Goal: Communication & Community: Answer question/provide support

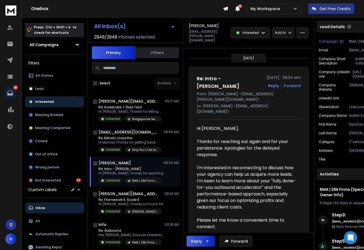
scroll to position [341, 0]
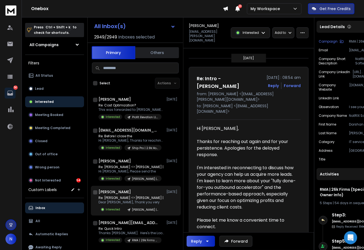
click at [119, 203] on p "Dear Melanie, Thank you very" at bounding box center [130, 202] width 65 height 4
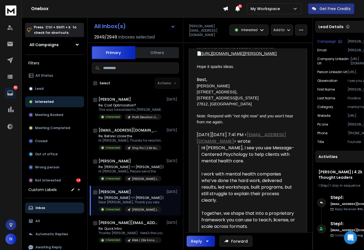
scroll to position [102, 0]
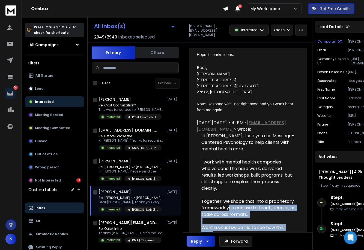
drag, startPoint x: 337, startPoint y: 167, endPoint x: 260, endPoint y: 193, distance: 81.1
click at [260, 193] on div "Hi Valery, I see you use Message-Centered Psychology to help clients with menta…" at bounding box center [248, 224] width 94 height 183
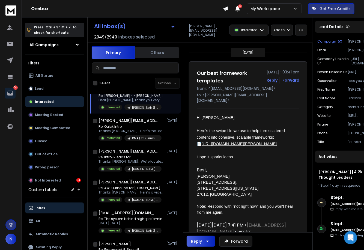
scroll to position [0, 0]
drag, startPoint x: 192, startPoint y: 119, endPoint x: 234, endPoint y: 167, distance: 63.6
click at [234, 167] on div "Our best framework templates 8 August 2025 : 03:41 pm Reply Forward from: <mela…" at bounding box center [248, 249] width 118 height 376
click at [295, 173] on div "Melanie Deziel 6300 Creedmoor Road, Suite 170-182, Raleigh, North Carolina 2761…" at bounding box center [246, 194] width 98 height 42
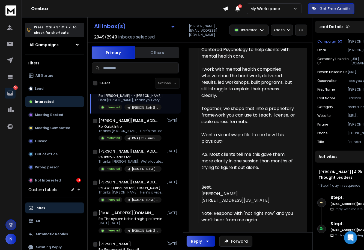
scroll to position [5, 0]
click at [264, 248] on p "View all 2 replies" at bounding box center [251, 252] width 26 height 9
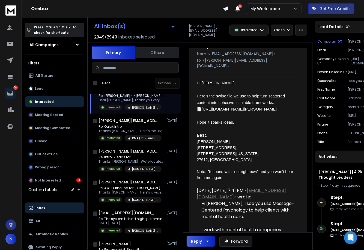
scroll to position [0, 0]
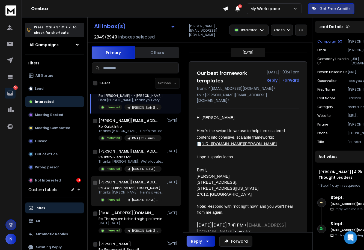
click at [137, 179] on h1 "[PERSON_NAME][EMAIL_ADDRESS][PERSON_NAME][DOMAIN_NAME]" at bounding box center [128, 181] width 60 height 5
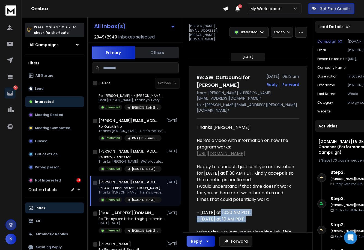
drag, startPoint x: 223, startPoint y: 173, endPoint x: 274, endPoint y: 188, distance: 53.2
click at [274, 188] on div "Thanks Graham. Here’s a video with information on how the program works: https:…" at bounding box center [246, 183] width 98 height 118
drag, startPoint x: 332, startPoint y: 151, endPoint x: 275, endPoint y: 158, distance: 57.7
click at [295, 157] on div "Thanks Graham. Here’s a video with information on how the program works: https:…" at bounding box center [246, 183] width 98 height 118
click at [248, 160] on div "Thanks Graham. Here’s a video with information on how the program works: https:…" at bounding box center [246, 183] width 98 height 118
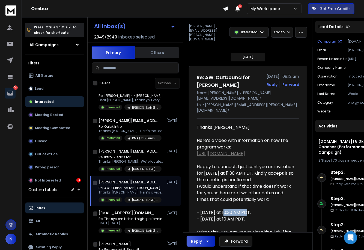
drag, startPoint x: 225, startPoint y: 172, endPoint x: 249, endPoint y: 172, distance: 23.5
click at [249, 172] on div "Thanks Graham. Here’s a video with information on how the program works: https:…" at bounding box center [246, 183] width 98 height 118
drag, startPoint x: 227, startPoint y: 179, endPoint x: 247, endPoint y: 179, distance: 19.9
click at [247, 179] on div "Thanks Graham. Here’s a video with information on how the program works: https:…" at bounding box center [246, 183] width 98 height 118
drag, startPoint x: 316, startPoint y: 144, endPoint x: 349, endPoint y: 140, distance: 33.3
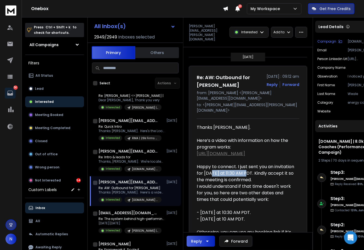
click at [295, 140] on div "Thanks Graham. Here’s a video with information on how the program works: https:…" at bounding box center [246, 183] width 98 height 118
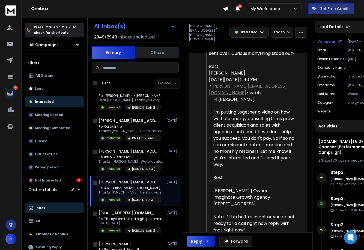
scroll to position [5, 0]
click at [290, 6] on div "My Workspace" at bounding box center [273, 8] width 47 height 5
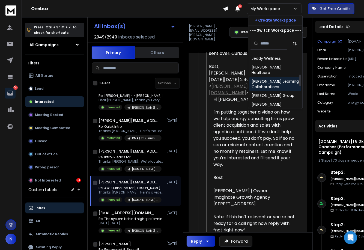
scroll to position [68, 0]
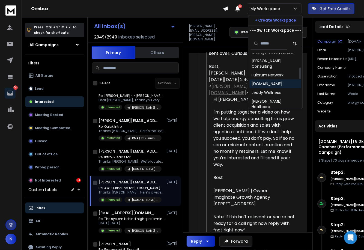
click at [279, 83] on div "[DOMAIN_NAME]" at bounding box center [275, 83] width 52 height 9
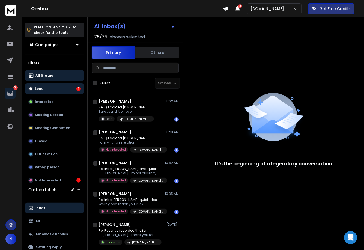
click at [70, 91] on button "Lead 1" at bounding box center [54, 88] width 59 height 11
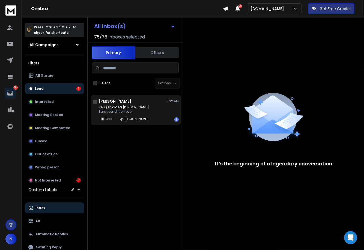
click at [158, 109] on div "Re: Quick idea [PERSON_NAME]… send it on over. Lead [DOMAIN_NAME] | 22.7k Coach…" at bounding box center [138, 113] width 80 height 17
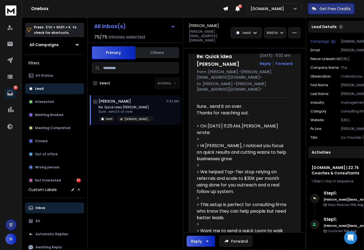
scroll to position [34, 0]
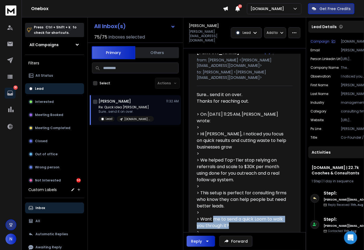
drag, startPoint x: 214, startPoint y: 192, endPoint x: 275, endPoint y: 195, distance: 61.4
click at [275, 195] on div "Sure… send it on over. Thanks for reaching out. > On [DATE] 11:25 AM, [PERSON_N…" at bounding box center [245, 181] width 96 height 181
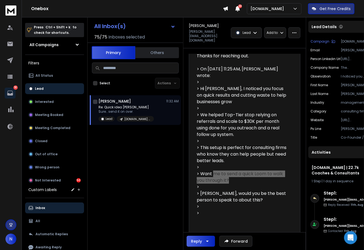
scroll to position [5, 0]
click at [256, 124] on div "Sure… send it on over. Thanks for reaching out. > On [DATE] 11:25 AM, [PERSON_N…" at bounding box center [245, 136] width 96 height 181
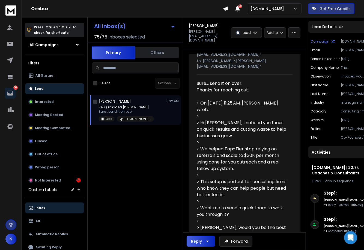
click at [242, 130] on div "Sure… send it on over. Thanks for reaching out. > On [DATE] 11:25 AM, [PERSON_N…" at bounding box center [245, 170] width 96 height 181
click at [201, 236] on button "Reply" at bounding box center [201, 241] width 28 height 11
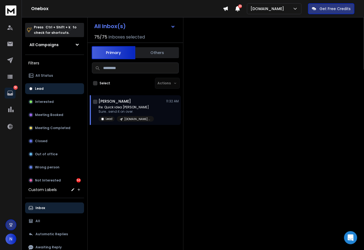
scroll to position [0, 0]
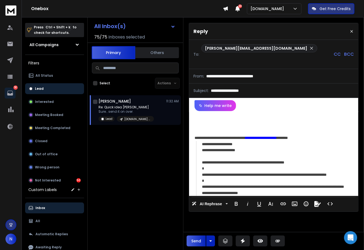
click at [214, 122] on div at bounding box center [273, 125] width 158 height 6
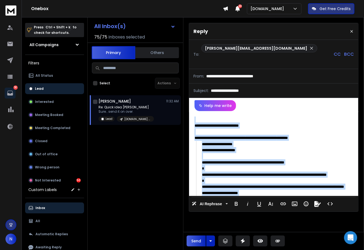
click at [257, 116] on div at bounding box center [273, 119] width 158 height 6
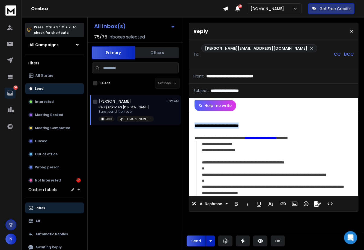
drag, startPoint x: 257, startPoint y: 112, endPoint x: 193, endPoint y: 116, distance: 64.2
click at [193, 116] on div "**********" at bounding box center [273, 153] width 169 height 85
click at [199, 122] on div at bounding box center [269, 125] width 151 height 6
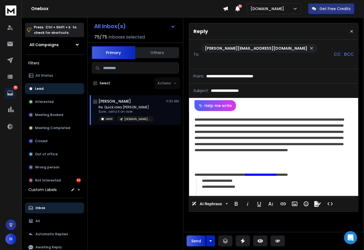
click at [219, 116] on div "**********" at bounding box center [269, 140] width 151 height 49
click at [220, 116] on div "**********" at bounding box center [269, 140] width 151 height 49
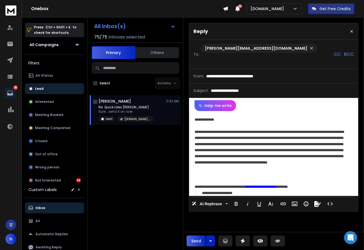
click at [297, 129] on div "**********" at bounding box center [269, 153] width 151 height 49
click at [281, 129] on div "**********" at bounding box center [269, 153] width 151 height 49
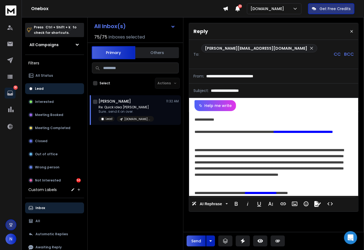
click at [229, 156] on div "**********" at bounding box center [269, 165] width 151 height 37
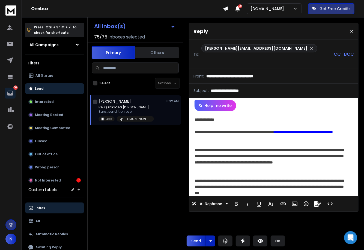
click at [190, 140] on div "**********" at bounding box center [273, 153] width 169 height 85
click at [192, 169] on div "**********" at bounding box center [273, 153] width 169 height 85
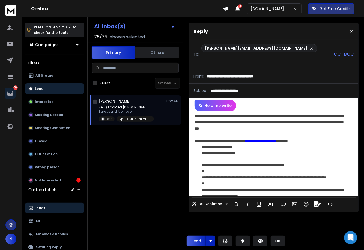
scroll to position [68, 0]
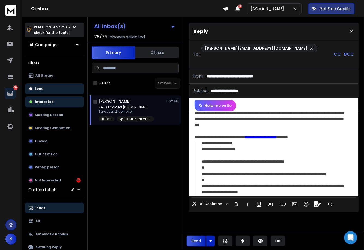
click at [46, 104] on div "Interested" at bounding box center [40, 101] width 25 height 5
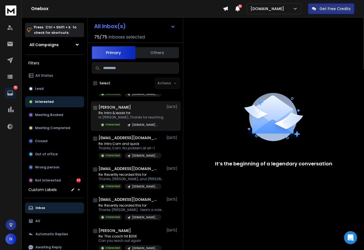
scroll to position [545, 0]
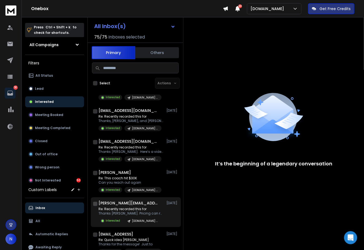
click at [170, 210] on div "Re: Recently recorded this for Thanks [PERSON_NAME]. Pricing can range Interest…" at bounding box center [138, 215] width 80 height 17
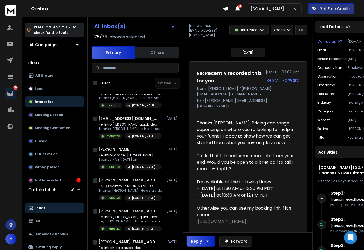
scroll to position [0, 0]
click at [116, 66] on input at bounding box center [135, 67] width 87 height 11
paste input "**********"
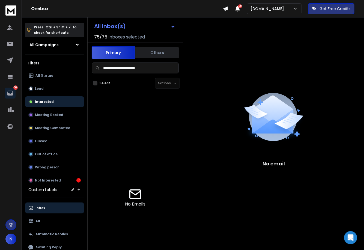
type input "**********"
click at [292, 11] on div "[DOMAIN_NAME]" at bounding box center [273, 8] width 47 height 5
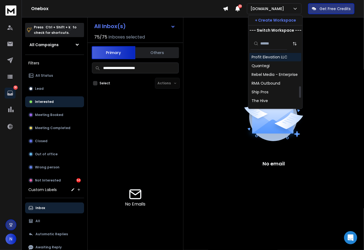
scroll to position [171, 0]
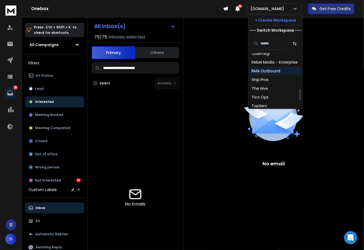
click at [282, 70] on div "RMA Outbound" at bounding box center [275, 71] width 52 height 9
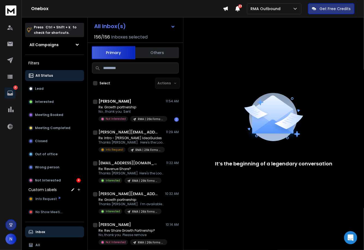
click at [133, 70] on input at bounding box center [135, 67] width 87 height 11
paste input "**********"
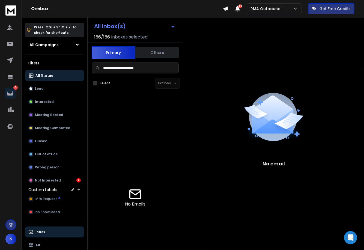
click at [165, 79] on div "Actions" at bounding box center [167, 83] width 25 height 11
click at [163, 66] on input "**********" at bounding box center [135, 67] width 87 height 11
type input "**********"
click at [14, 91] on link "4" at bounding box center [10, 93] width 11 height 11
click at [69, 181] on button "Not Interested 4" at bounding box center [54, 180] width 59 height 11
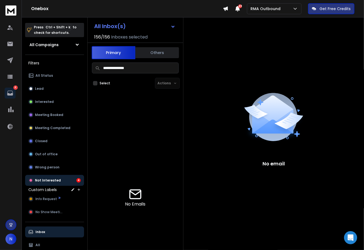
click at [69, 181] on button "Not Interested 4" at bounding box center [54, 180] width 59 height 11
click at [61, 180] on button "Not Interested 4" at bounding box center [54, 180] width 59 height 11
click at [60, 102] on button "Interested" at bounding box center [54, 101] width 59 height 11
click at [60, 102] on div "All Status Lead Interested Meeting Booked Meeting Completed Closed Out of offic…" at bounding box center [54, 128] width 59 height 116
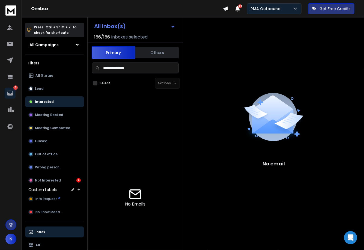
click at [293, 11] on icon "button" at bounding box center [294, 8] width 5 height 5
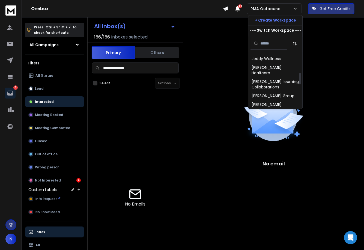
scroll to position [68, 0]
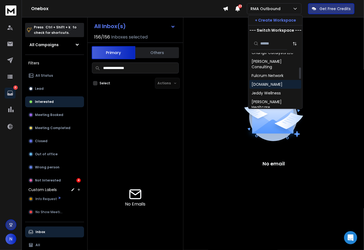
click at [269, 83] on div "[DOMAIN_NAME]" at bounding box center [266, 84] width 31 height 5
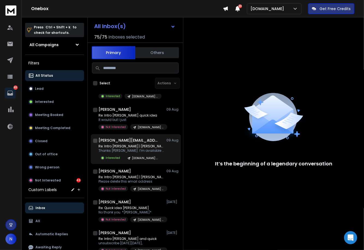
scroll to position [136, 0]
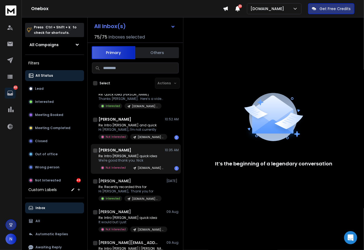
click at [166, 161] on div "Re: Intro Nick quick idea We're good thank you. Nick Not Interested Imaginate.i…" at bounding box center [138, 162] width 80 height 17
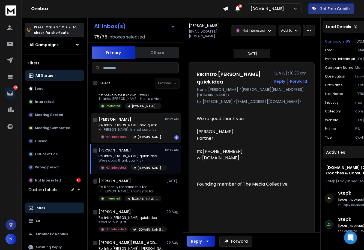
click at [164, 130] on div "Re: Intro Stefan and quick Hi Chris, I'm not currently Not Interested Imaginate…" at bounding box center [132, 131] width 69 height 17
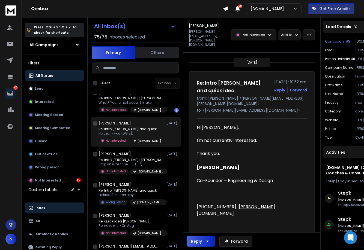
scroll to position [375, 0]
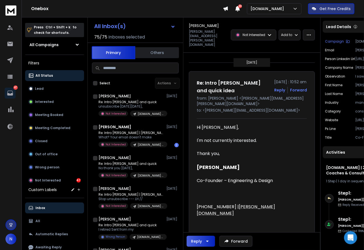
click at [183, 143] on div "jared@obaconnect.com 12:05 PM Re: Intro & leads for Thanks Jared. Pricing can r…" at bounding box center [135, 186] width 95 height 185
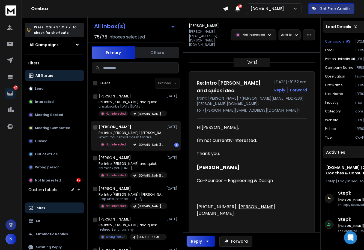
click at [173, 142] on div "Re: Intro John | Chris What? Your email doesn't make Not Interested Imaginate.i…" at bounding box center [138, 139] width 80 height 17
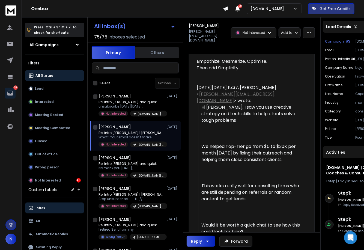
scroll to position [205, 0]
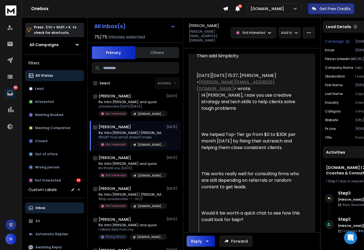
click at [263, 16] on div "Onebox 50 Imaginate.io Get Free Credits" at bounding box center [182, 8] width 364 height 17
